Goal: Navigation & Orientation: Find specific page/section

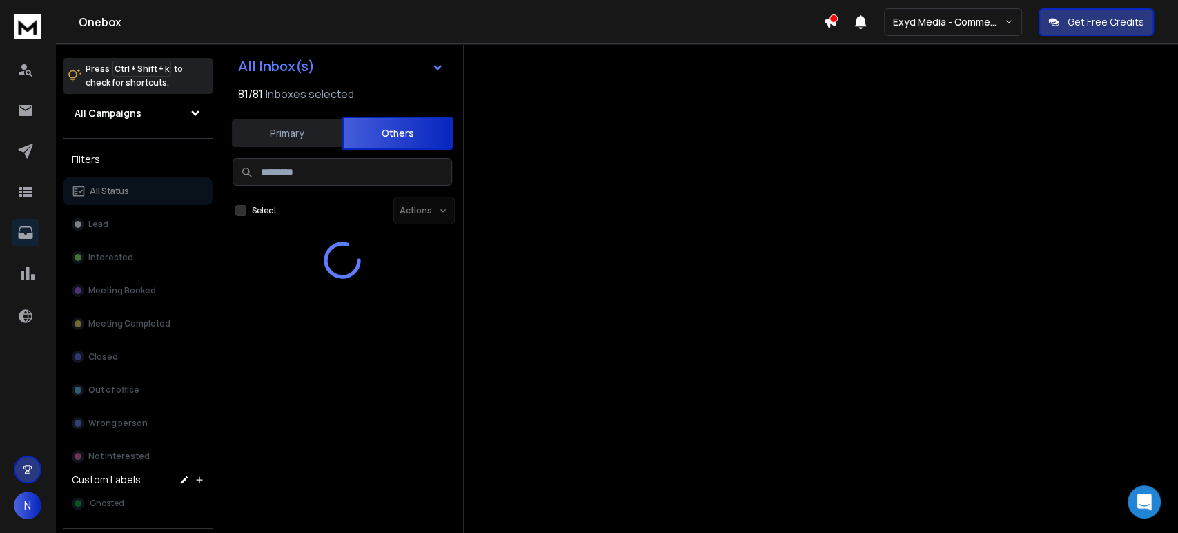
click at [418, 136] on button "Others" at bounding box center [397, 133] width 110 height 33
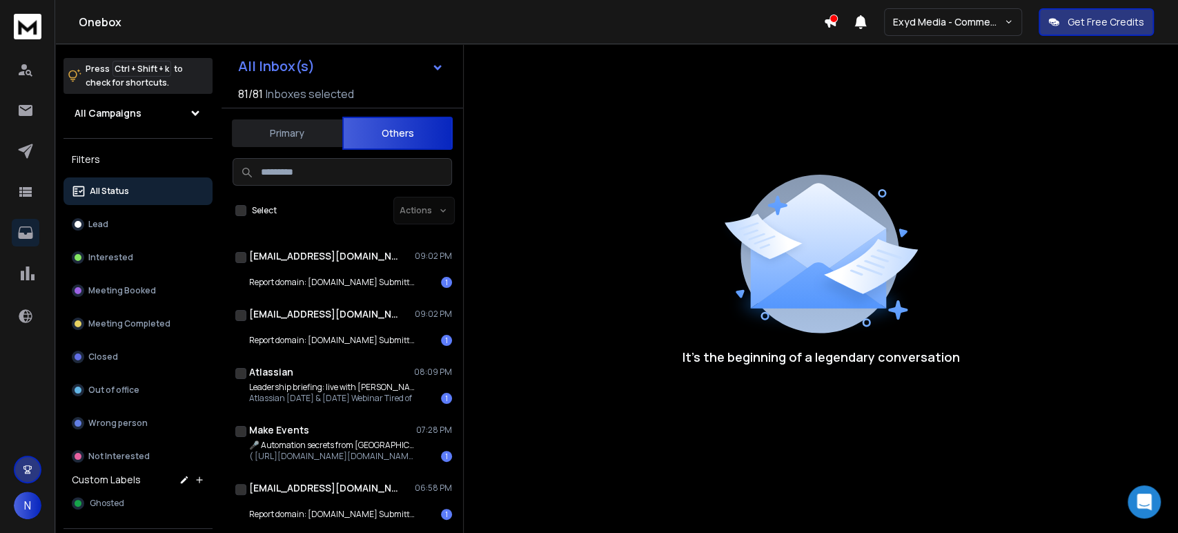
click at [316, 126] on button "Primary" at bounding box center [287, 133] width 110 height 30
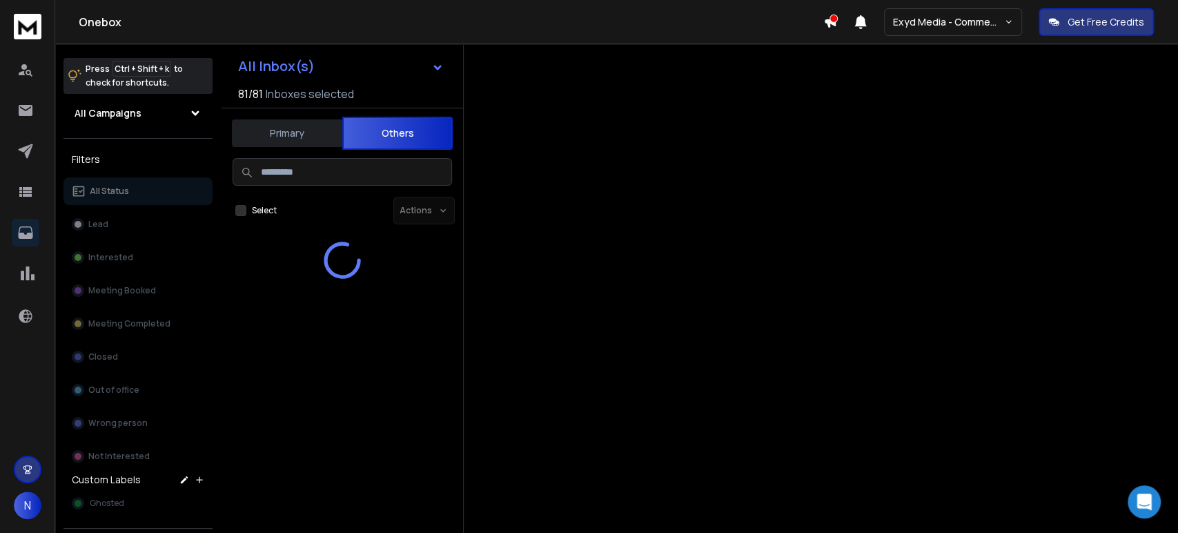
click at [387, 137] on button "Others" at bounding box center [397, 133] width 110 height 33
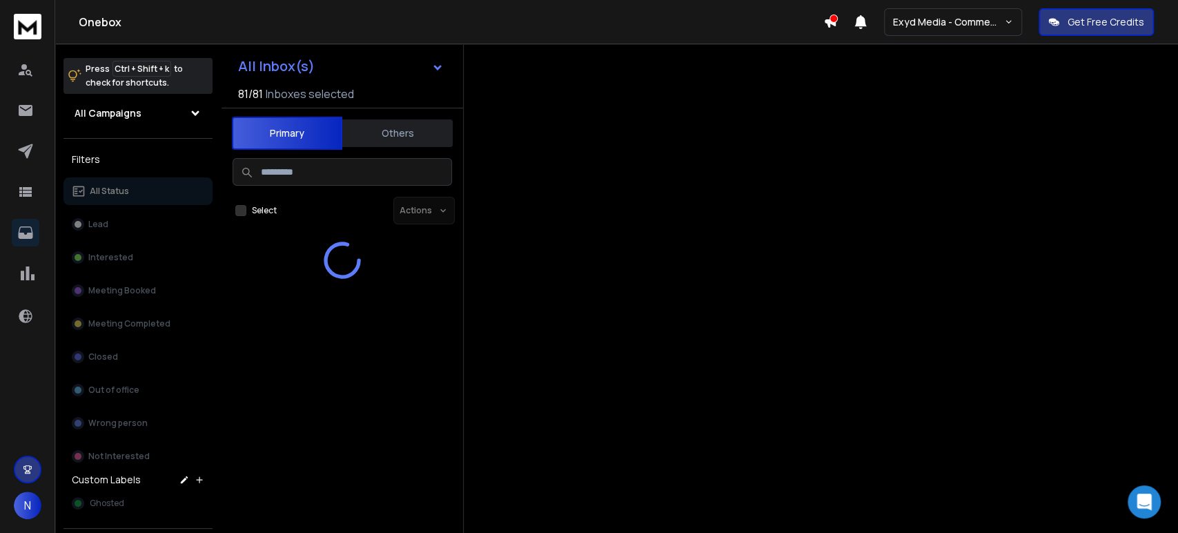
click at [306, 140] on button "Primary" at bounding box center [287, 133] width 110 height 33
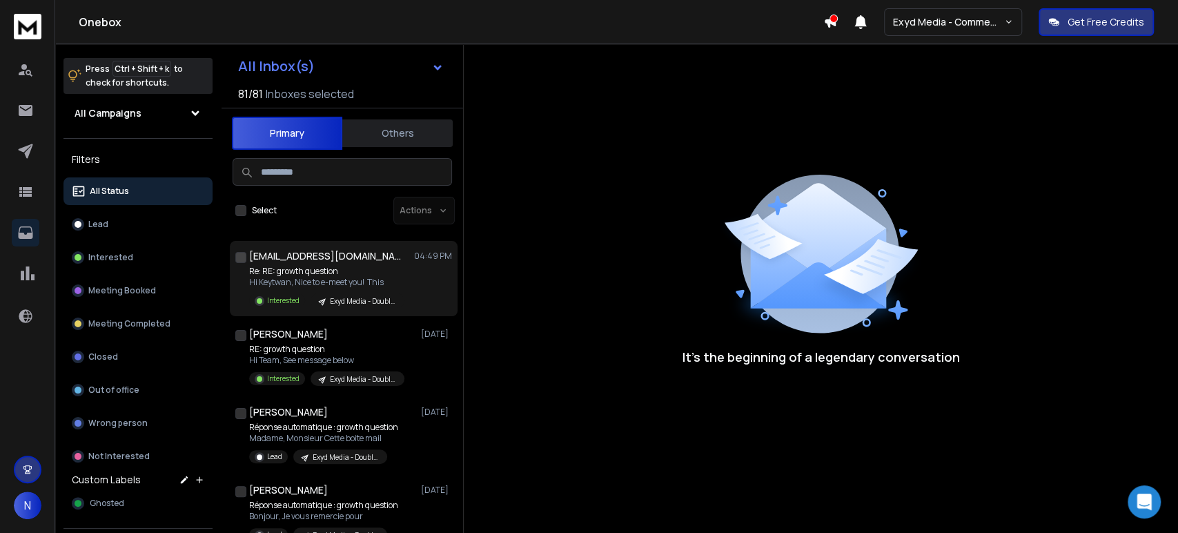
click at [387, 257] on div "kbriggs@csiinternational.com 04:49 PM" at bounding box center [350, 256] width 203 height 14
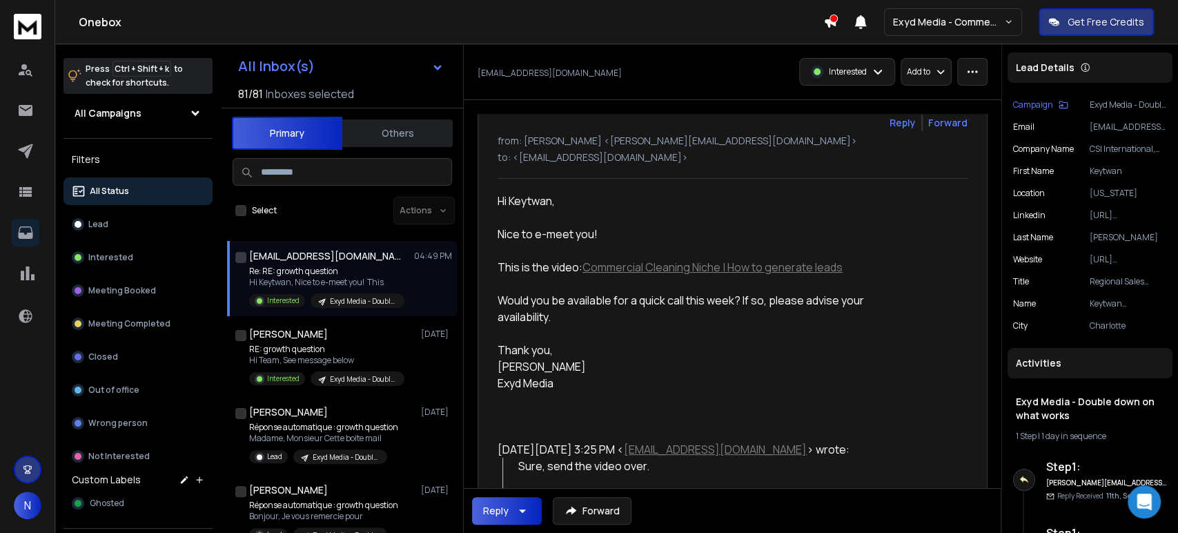
scroll to position [77, 0]
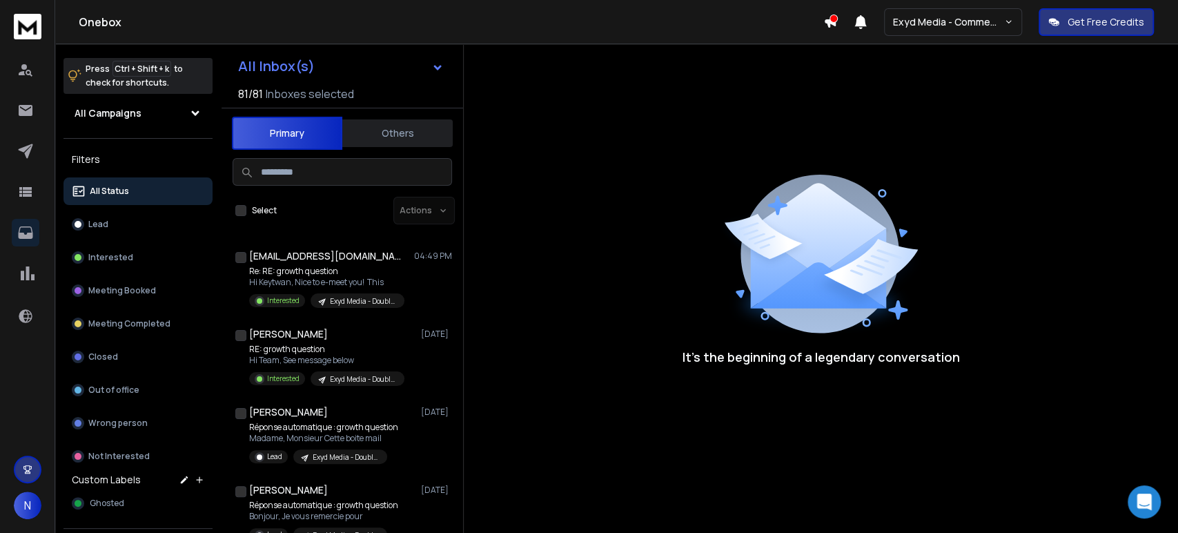
drag, startPoint x: 414, startPoint y: 128, endPoint x: 363, endPoint y: 146, distance: 54.4
click at [414, 128] on button "Others" at bounding box center [397, 133] width 110 height 30
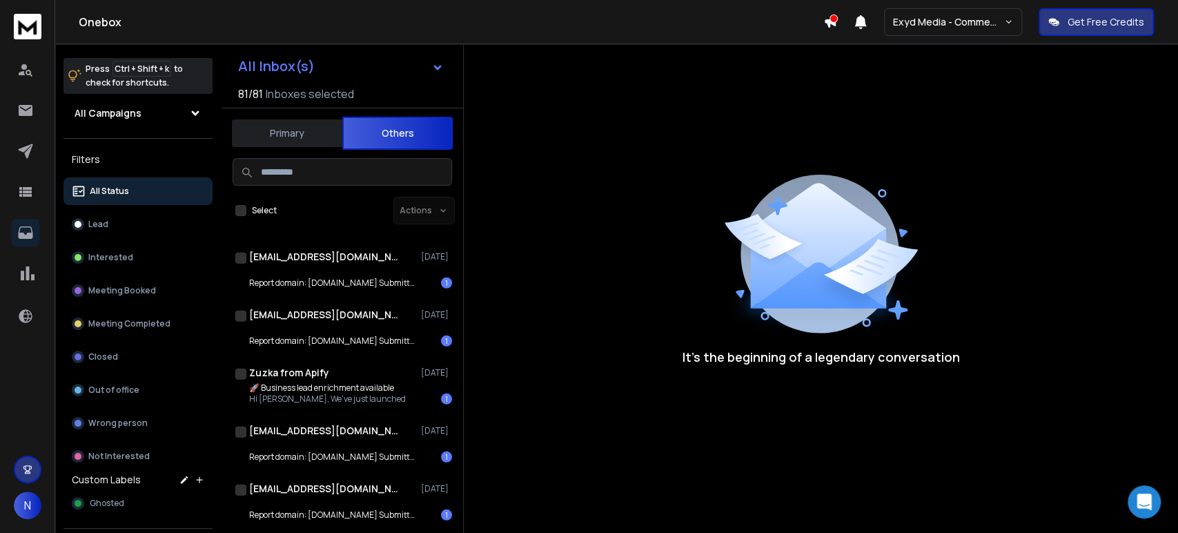
scroll to position [2609, 0]
click at [305, 137] on button "Primary" at bounding box center [287, 133] width 110 height 30
click at [289, 131] on button "Primary" at bounding box center [287, 133] width 110 height 30
